Goal: Task Accomplishment & Management: Manage account settings

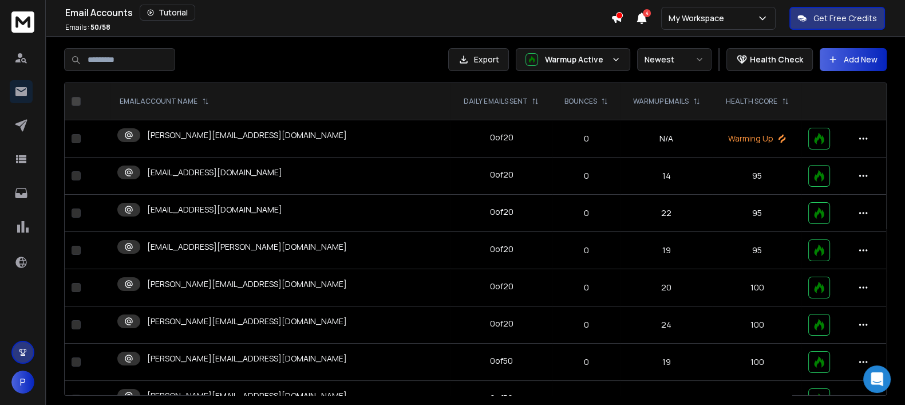
click at [853, 136] on button at bounding box center [863, 138] width 33 height 19
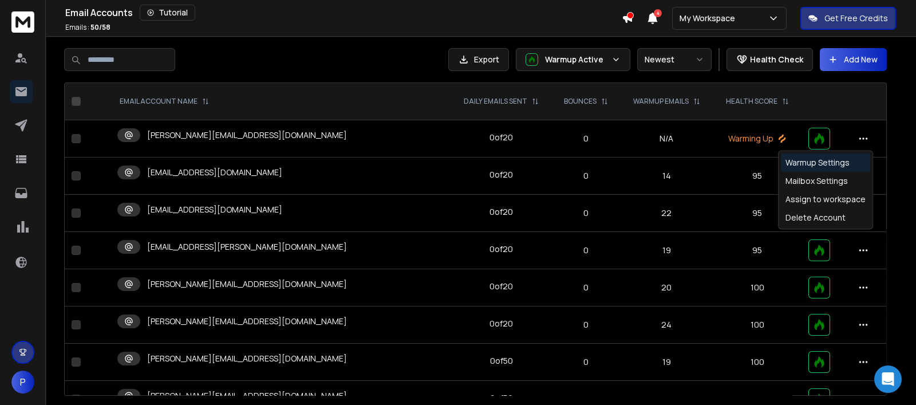
click at [835, 162] on div "Warmup Settings" at bounding box center [825, 162] width 89 height 18
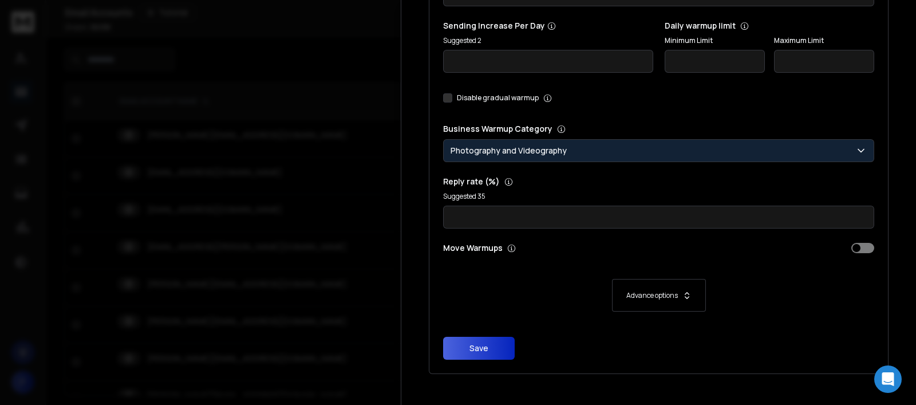
scroll to position [220, 0]
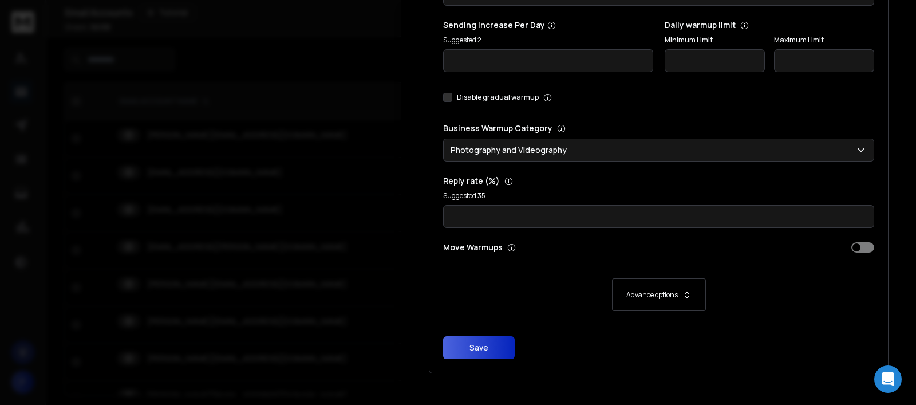
click at [677, 298] on div "Advance options" at bounding box center [659, 294] width 94 height 33
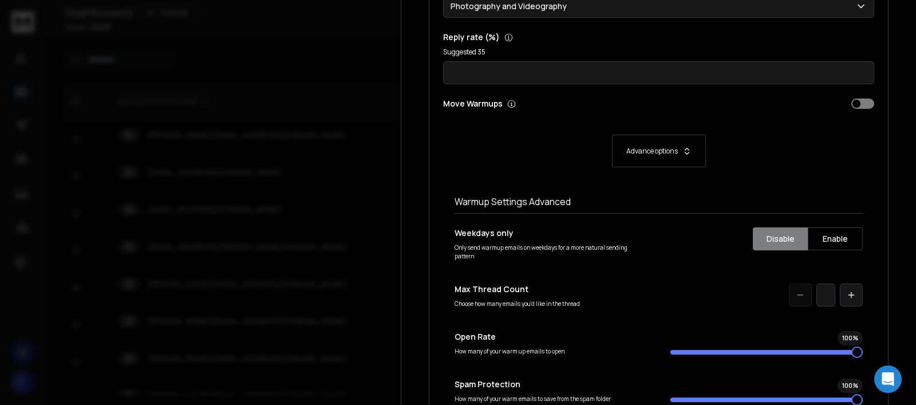
scroll to position [365, 0]
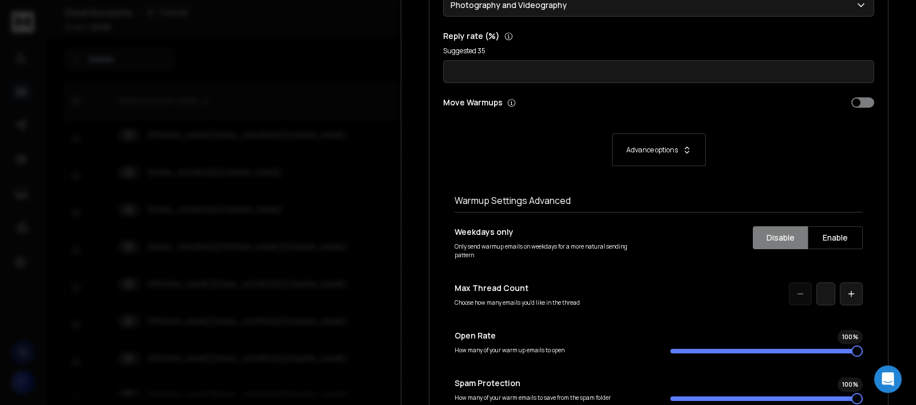
click at [647, 145] on p "Advance options" at bounding box center [652, 149] width 52 height 9
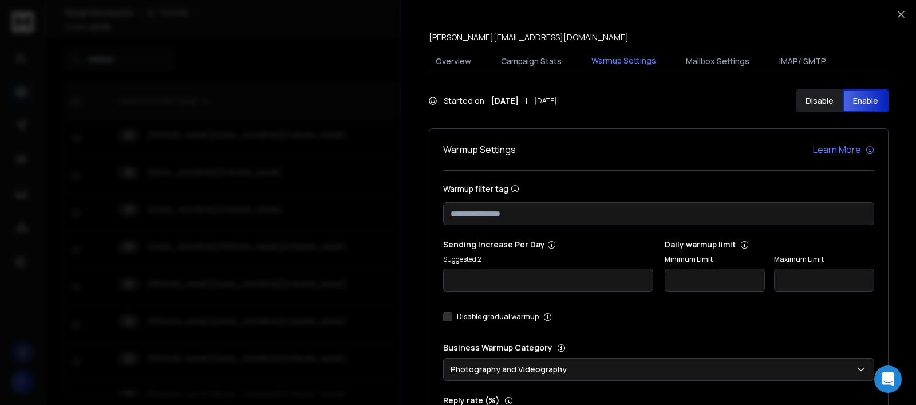
scroll to position [0, 0]
click at [709, 52] on button "Mailbox Settings" at bounding box center [717, 61] width 77 height 25
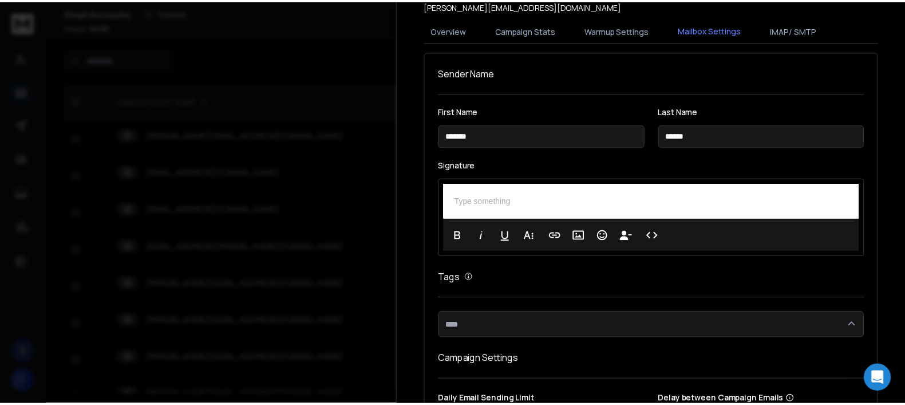
scroll to position [6, 0]
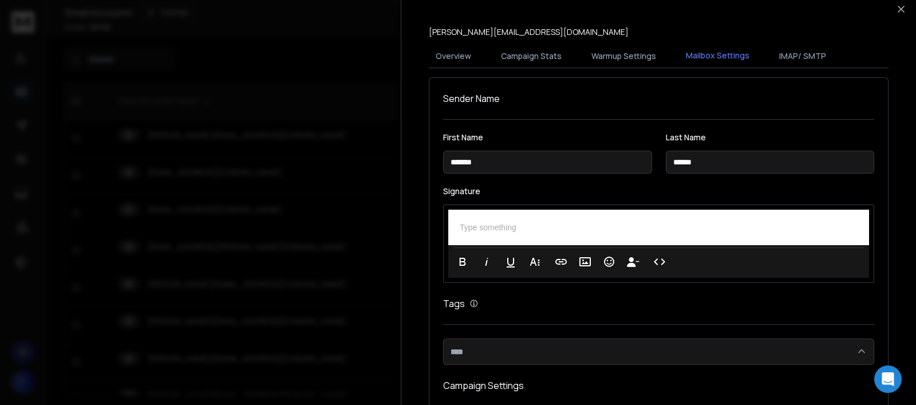
click at [621, 46] on button "Warmup Settings" at bounding box center [623, 56] width 78 height 25
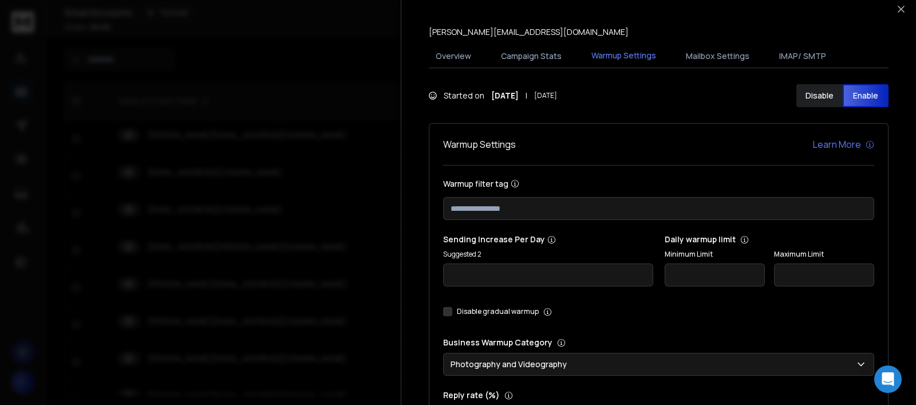
click at [607, 200] on input at bounding box center [658, 208] width 431 height 23
click at [637, 156] on form "Warmup Settings Learn More Warmup filter tag Sending Increase Per Day Suggested…" at bounding box center [658, 355] width 431 height 436
click at [528, 208] on input at bounding box center [658, 208] width 431 height 23
click at [774, 333] on form "Warmup Settings Learn More Warmup filter tag Sending Increase Per Day Suggested…" at bounding box center [658, 355] width 431 height 436
click at [348, 35] on div at bounding box center [458, 202] width 916 height 405
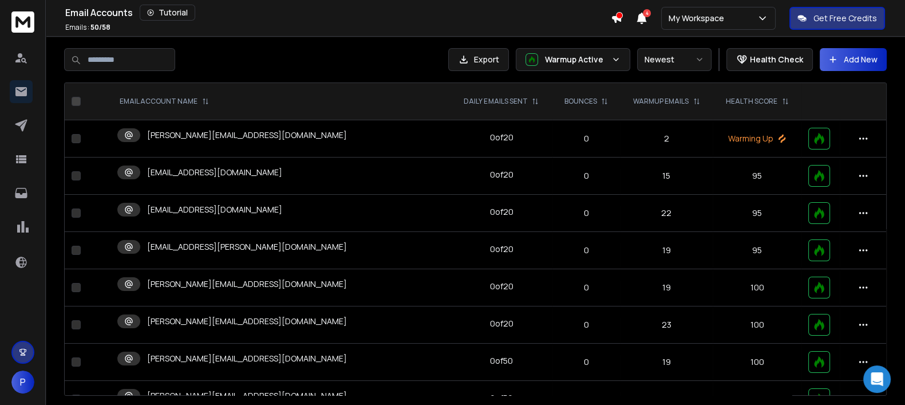
click at [858, 135] on icon at bounding box center [863, 138] width 10 height 10
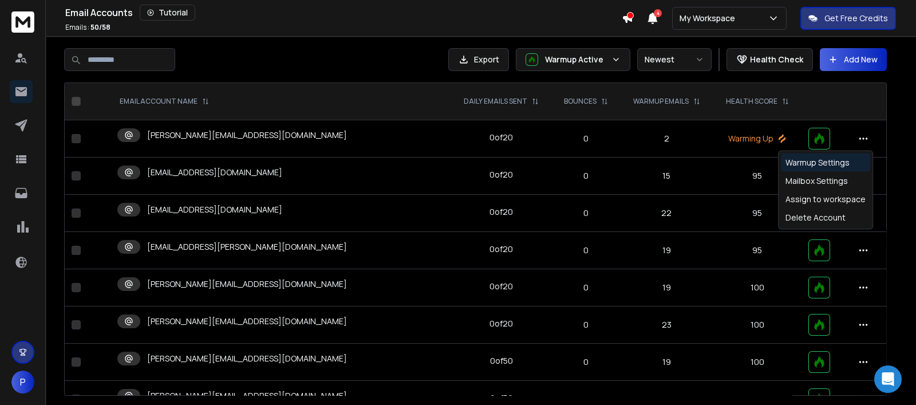
click at [836, 159] on div "Warmup Settings" at bounding box center [825, 162] width 89 height 18
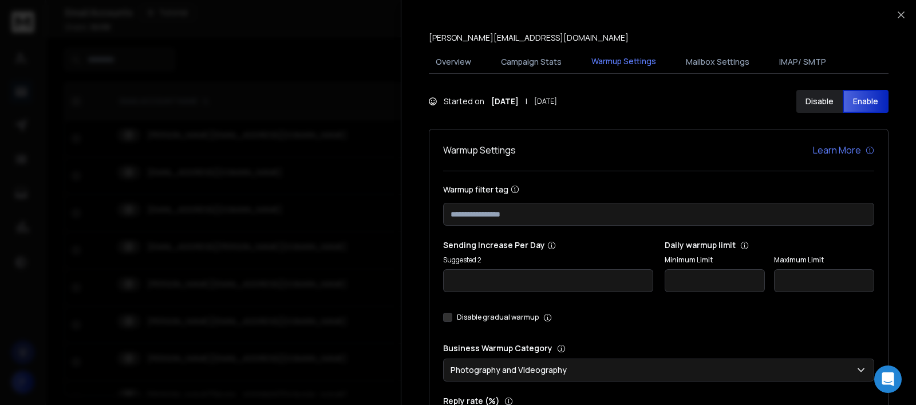
scroll to position [215, 0]
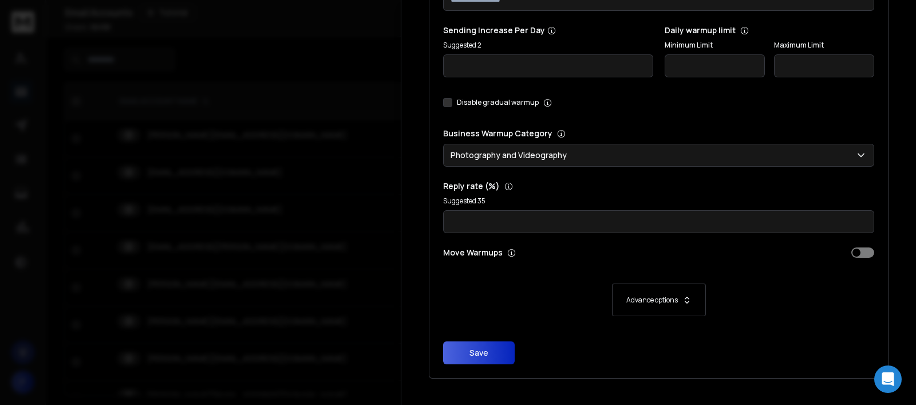
drag, startPoint x: 788, startPoint y: 63, endPoint x: 761, endPoint y: 64, distance: 26.9
click at [765, 63] on div "Minimum Limit * Maximum Limit *" at bounding box center [770, 59] width 210 height 37
type input "**"
click at [490, 352] on button "Save" at bounding box center [479, 352] width 72 height 23
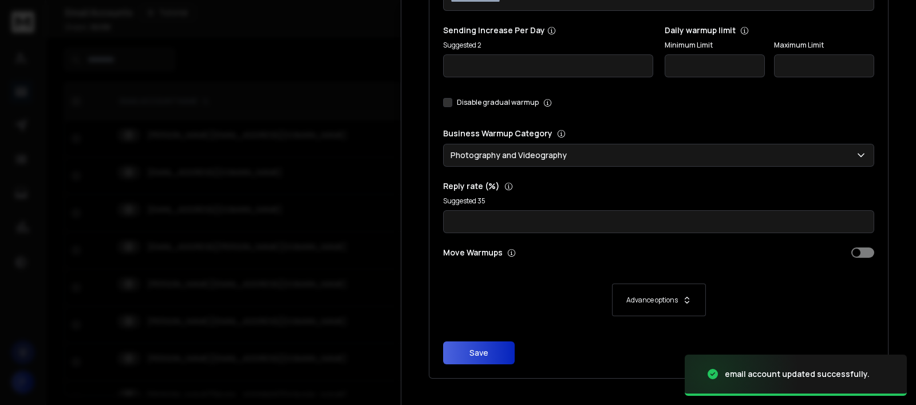
scroll to position [349, 0]
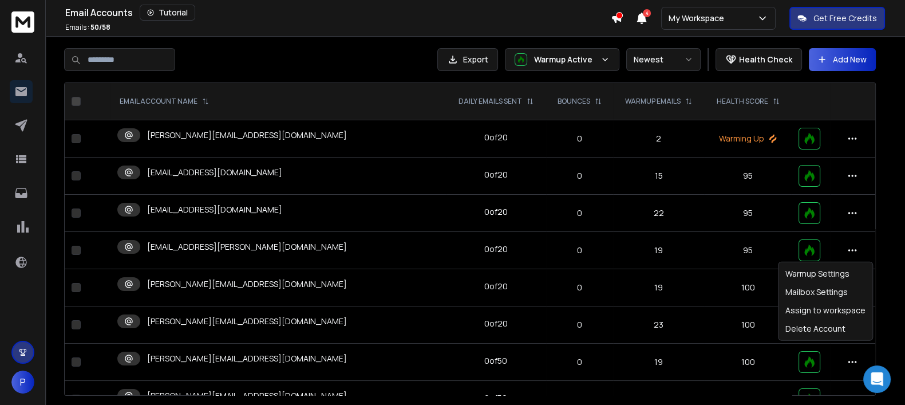
click at [847, 245] on icon at bounding box center [852, 250] width 10 height 10
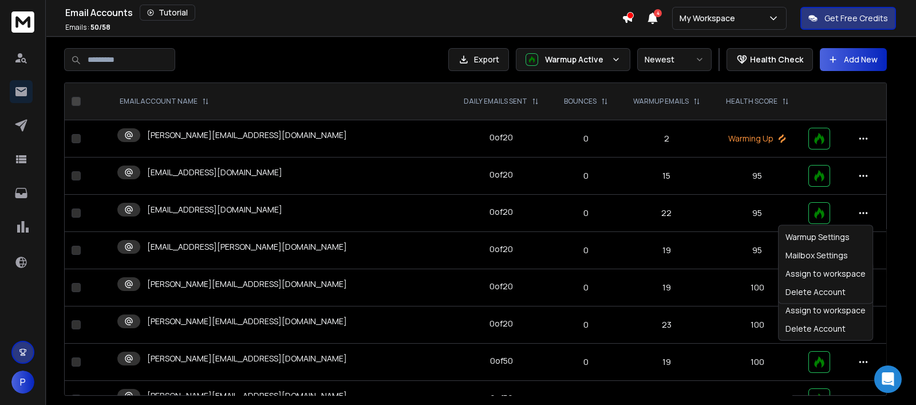
click at [847, 219] on button at bounding box center [863, 212] width 33 height 19
click at [822, 232] on div "Warmup Settings" at bounding box center [825, 237] width 89 height 18
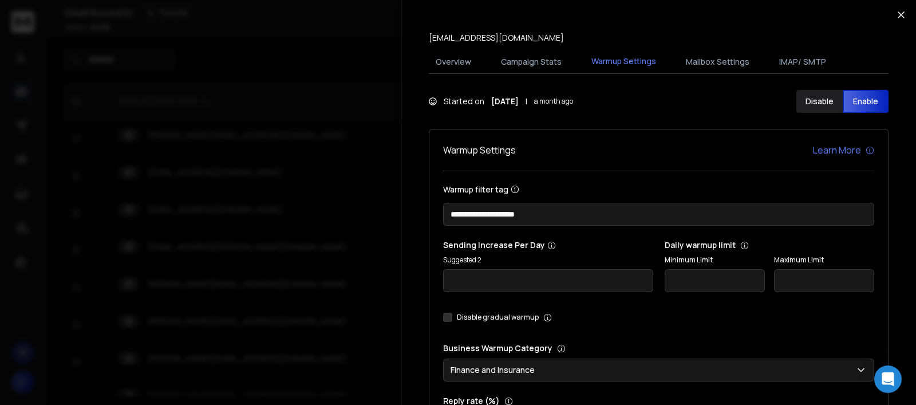
click at [898, 18] on icon "button" at bounding box center [900, 14] width 11 height 11
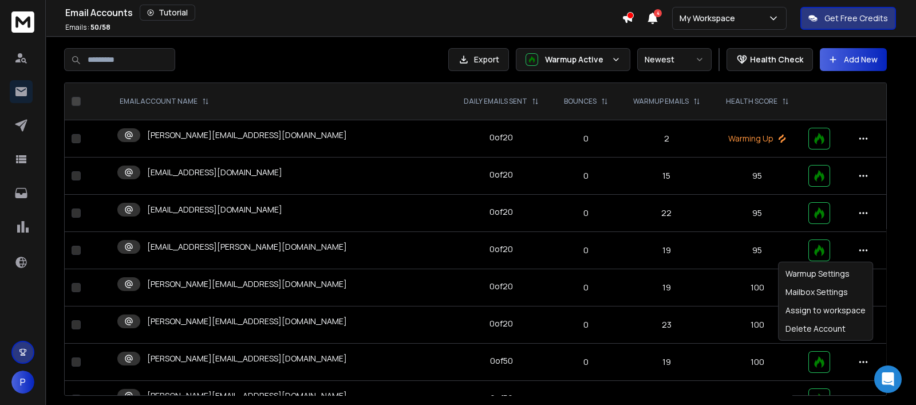
click at [858, 245] on icon at bounding box center [863, 250] width 10 height 10
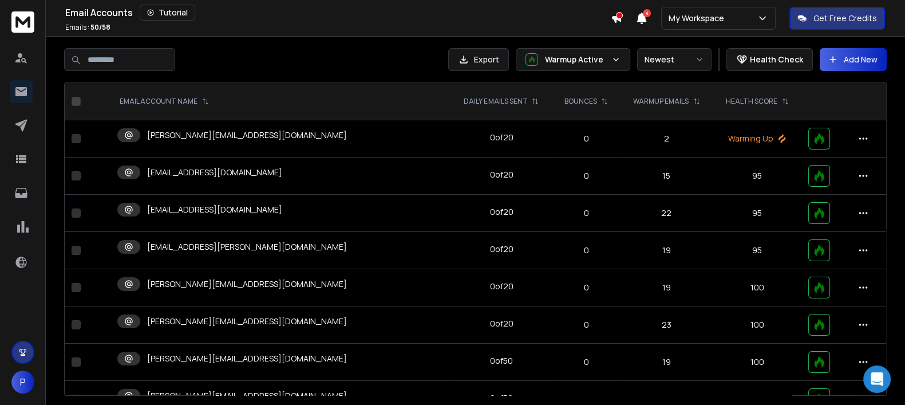
click at [858, 250] on icon at bounding box center [863, 250] width 10 height 10
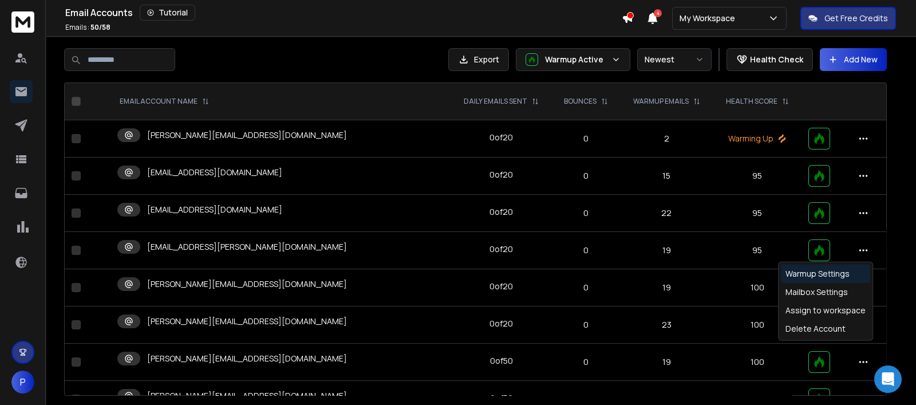
click at [829, 273] on div "Warmup Settings" at bounding box center [825, 273] width 89 height 18
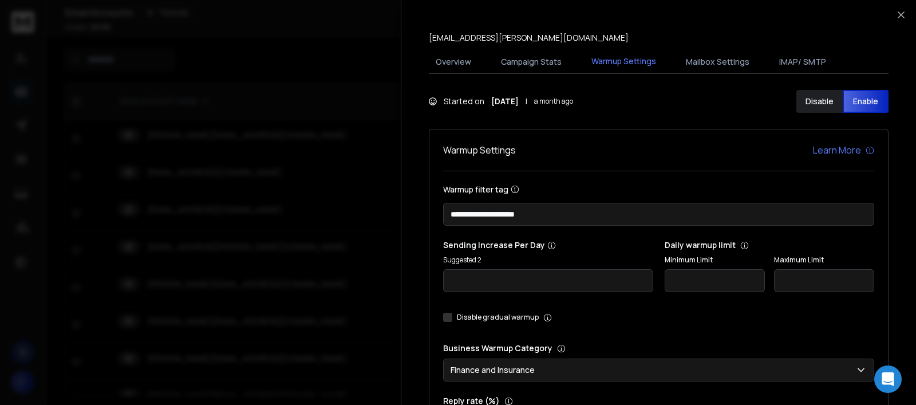
drag, startPoint x: 808, startPoint y: 276, endPoint x: 739, endPoint y: 270, distance: 68.9
click at [750, 276] on div "Minimum Limit * Maximum Limit *" at bounding box center [770, 273] width 210 height 37
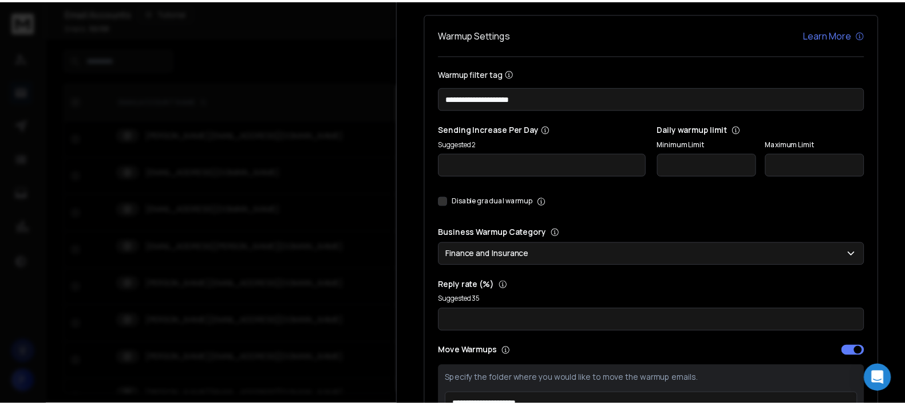
scroll to position [286, 0]
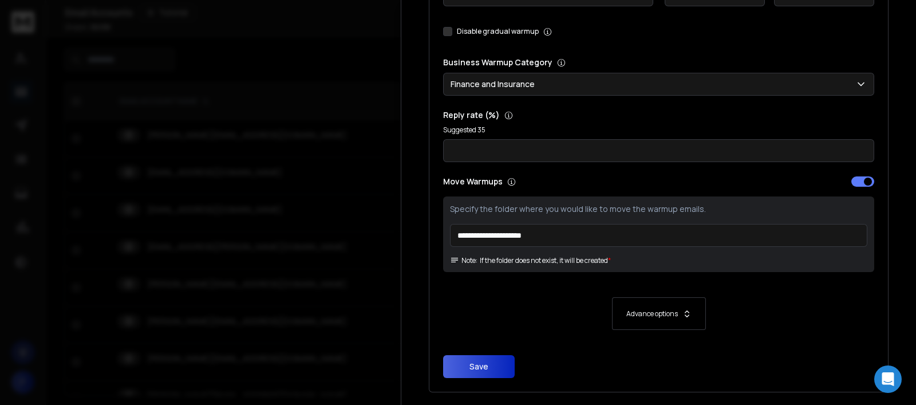
type input "**"
click at [495, 367] on button "Save" at bounding box center [479, 366] width 72 height 23
